Goal: Task Accomplishment & Management: Manage account settings

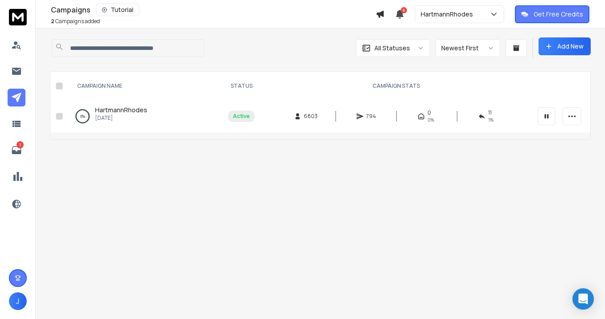
click at [225, 37] on div "Campaigns 2 Campaigns Added All Statuses Newest First Add New CAMPAIGN NAME STA…" at bounding box center [320, 197] width 569 height 337
click at [310, 52] on div at bounding box center [185, 47] width 270 height 21
click at [243, 47] on div at bounding box center [185, 47] width 270 height 21
click at [287, 37] on div "Campaigns 2 Campaigns Added All Statuses Newest First Add New CAMPAIGN NAME STA…" at bounding box center [320, 197] width 569 height 337
click at [23, 71] on link at bounding box center [17, 71] width 18 height 18
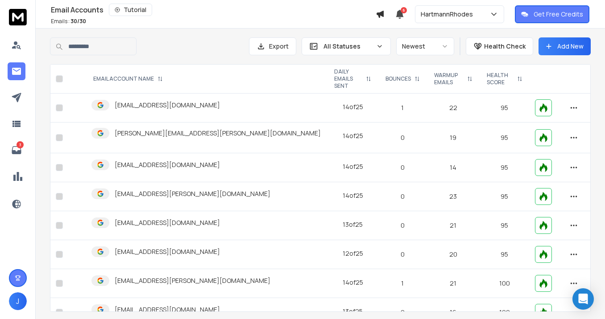
click at [244, 29] on div "Export All Statuses Newest Health Check Add New EMAIL ACCOUNT NAME DAILY EMAILS…" at bounding box center [320, 175] width 569 height 293
click at [195, 34] on div "Export All Statuses Newest Health Check Add New EMAIL ACCOUNT NAME DAILY EMAILS…" at bounding box center [320, 175] width 569 height 293
click at [456, 16] on p "HartmannRhodes" at bounding box center [449, 14] width 56 height 9
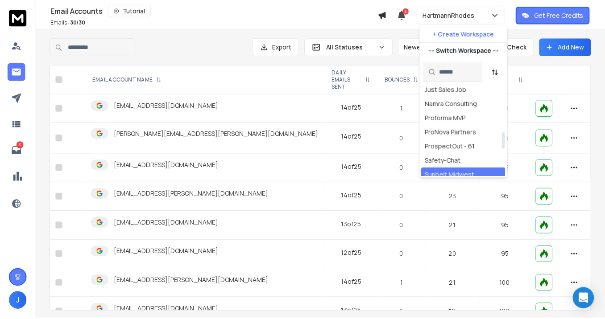
scroll to position [236, 0]
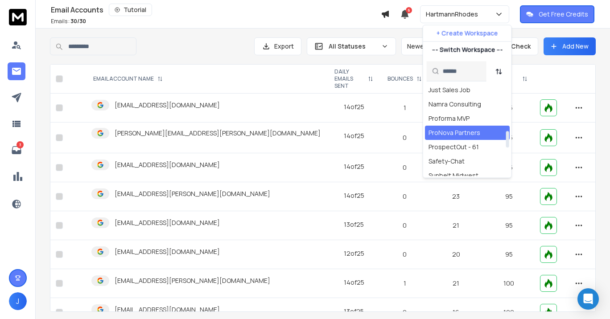
click at [477, 128] on div "ProNova Partners" at bounding box center [455, 132] width 52 height 9
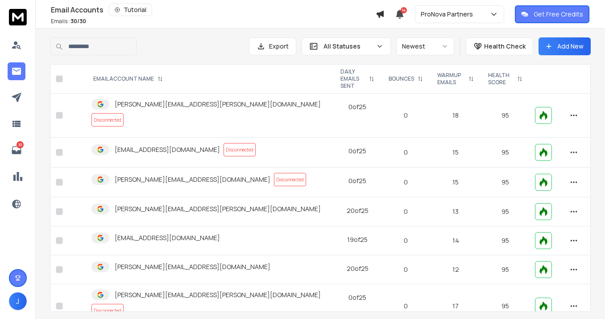
click at [209, 54] on div at bounding box center [147, 46] width 194 height 18
click at [201, 53] on div at bounding box center [147, 46] width 194 height 18
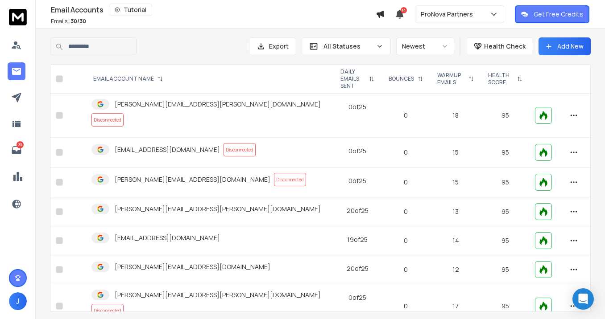
click at [201, 53] on div at bounding box center [147, 46] width 194 height 18
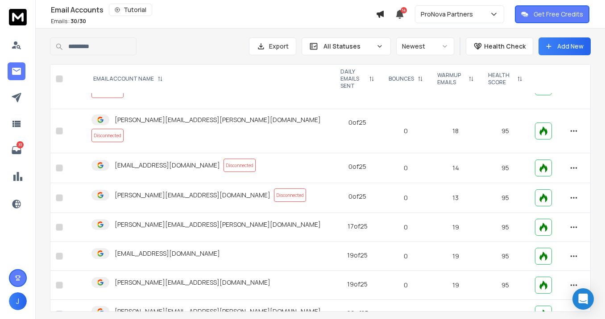
scroll to position [351, 0]
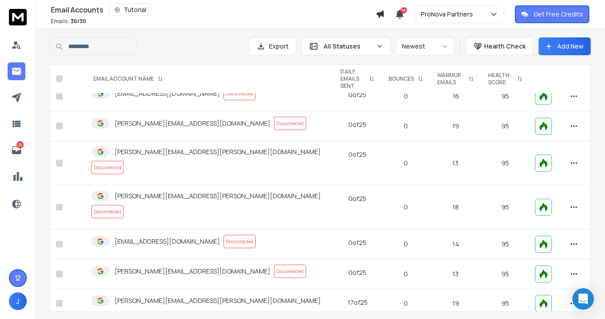
click at [189, 40] on div at bounding box center [147, 46] width 194 height 18
drag, startPoint x: 170, startPoint y: 47, endPoint x: 50, endPoint y: 50, distance: 120.4
click at [50, 50] on div "Export All Statuses Newest Health Check Add New EMAIL ACCOUNT NAME DAILY EMAILS…" at bounding box center [320, 175] width 569 height 293
click at [48, 43] on div "Export All Statuses Newest Health Check Add New EMAIL ACCOUNT NAME DAILY EMAILS…" at bounding box center [320, 175] width 569 height 293
drag, startPoint x: 46, startPoint y: 44, endPoint x: 113, endPoint y: 43, distance: 66.5
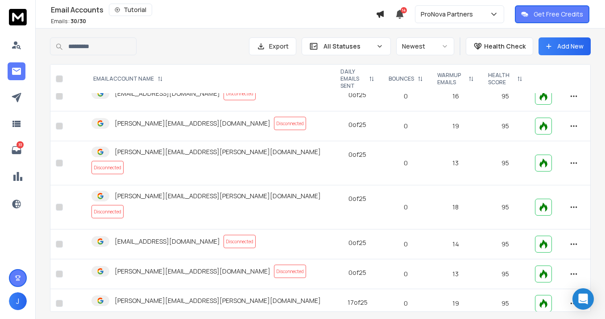
click at [46, 44] on div "Export All Statuses Newest Health Check Add New EMAIL ACCOUNT NAME DAILY EMAILS…" at bounding box center [320, 175] width 569 height 293
drag, startPoint x: 113, startPoint y: 43, endPoint x: 120, endPoint y: 43, distance: 7.1
click at [120, 43] on input at bounding box center [93, 46] width 87 height 18
click at [208, 41] on div at bounding box center [147, 46] width 194 height 18
drag, startPoint x: 163, startPoint y: 49, endPoint x: 24, endPoint y: 49, distance: 139.1
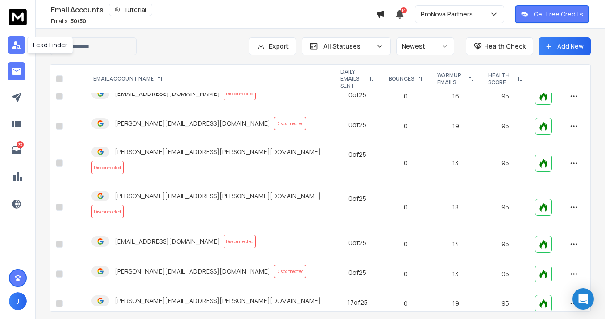
click at [24, 49] on div "33 J Email Accounts Tutorial Emails : 30 / 30 14 ProNova Partners Get Free Cred…" at bounding box center [302, 160] width 605 height 321
click at [205, 35] on div "Export All Statuses Newest Health Check Add New EMAIL ACCOUNT NAME DAILY EMAILS…" at bounding box center [320, 175] width 569 height 293
click at [198, 46] on div at bounding box center [147, 46] width 194 height 18
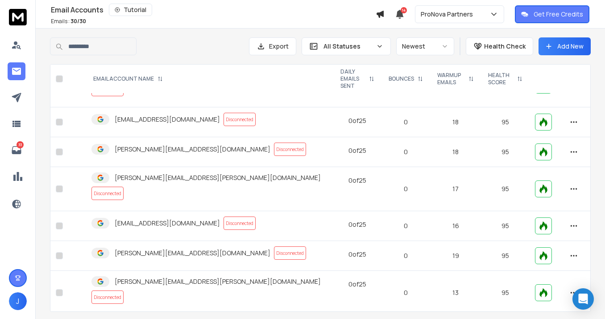
scroll to position [0, 0]
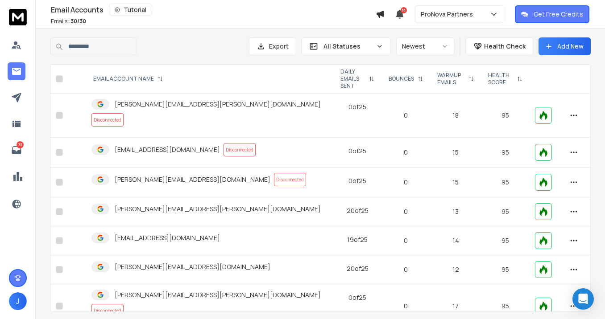
click at [228, 47] on div at bounding box center [147, 46] width 194 height 18
click at [228, 41] on div at bounding box center [147, 46] width 194 height 18
click at [211, 48] on div at bounding box center [147, 46] width 194 height 18
click at [470, 15] on p "ProNova Partners" at bounding box center [449, 14] width 56 height 9
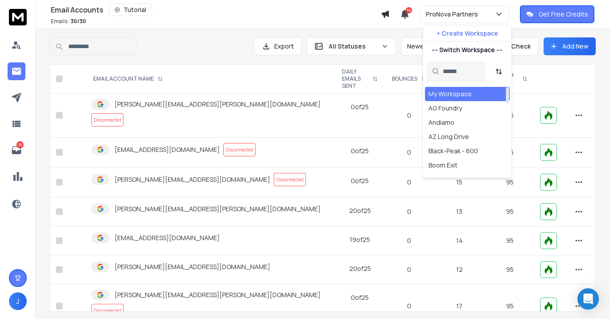
click at [464, 93] on div "My Workspace" at bounding box center [450, 94] width 43 height 9
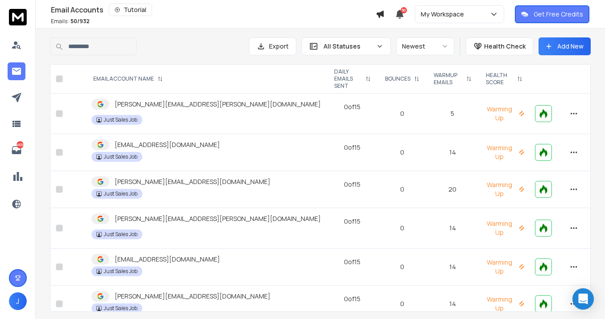
click at [202, 22] on div "Emails : 50 / 932" at bounding box center [213, 21] width 325 height 7
click at [202, 41] on div at bounding box center [147, 46] width 194 height 18
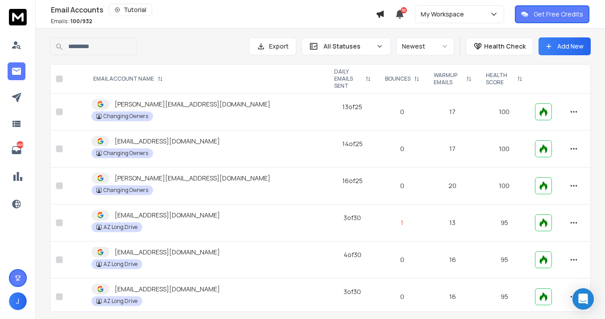
scroll to position [3477, 0]
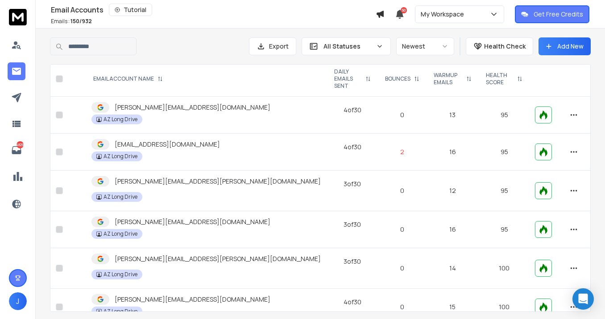
click at [181, 46] on div at bounding box center [147, 46] width 194 height 18
click at [206, 51] on div at bounding box center [147, 46] width 194 height 18
click at [204, 50] on div at bounding box center [147, 46] width 194 height 18
click at [192, 42] on div at bounding box center [147, 46] width 194 height 18
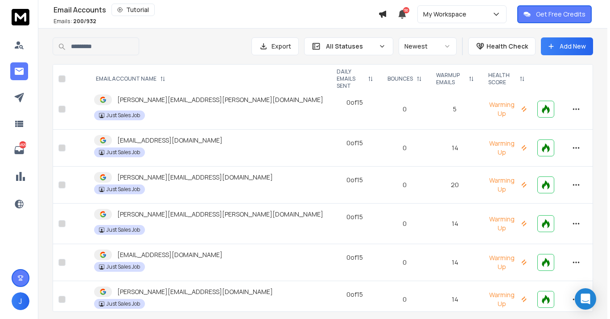
scroll to position [0, 0]
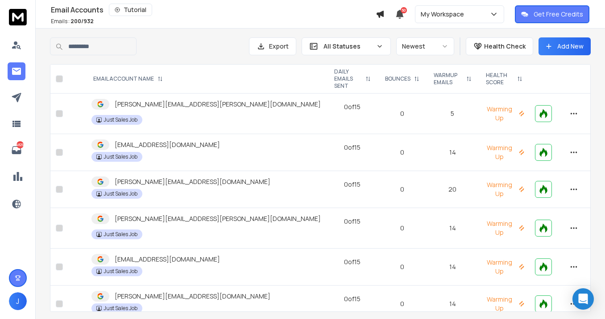
click at [195, 48] on div at bounding box center [147, 46] width 194 height 18
click at [467, 15] on p "My Workspace" at bounding box center [444, 14] width 47 height 9
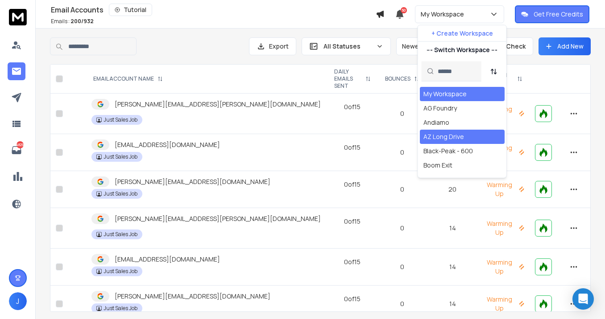
click at [222, 22] on div "Emails : 200 / 932" at bounding box center [213, 21] width 325 height 7
